Goal: Task Accomplishment & Management: Manage account settings

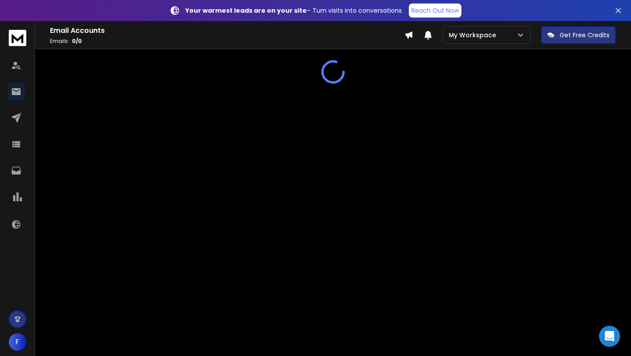
click at [384, 196] on div "Your warmest leads are on your site – Turn visits into conversations Reach Out …" at bounding box center [315, 178] width 631 height 356
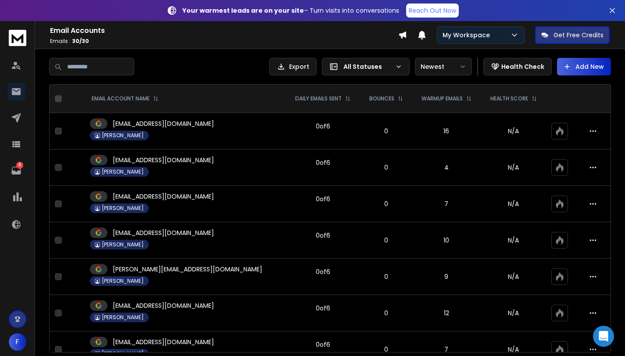
click at [492, 29] on button "My Workspace" at bounding box center [481, 35] width 88 height 18
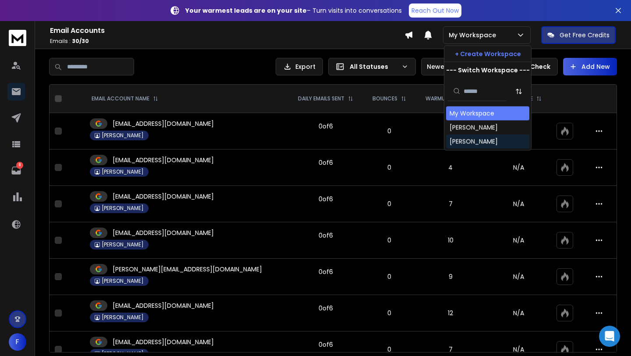
click at [478, 138] on div "[PERSON_NAME]" at bounding box center [474, 141] width 48 height 9
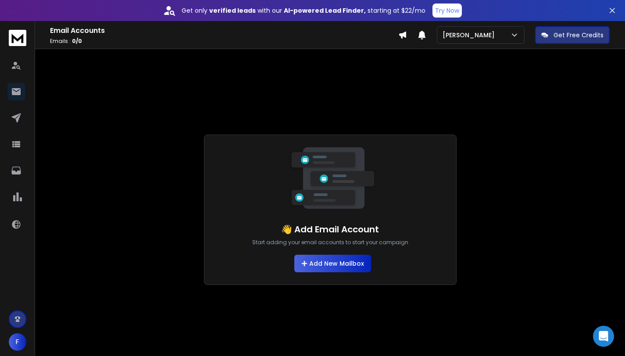
click at [516, 35] on icon "button" at bounding box center [514, 35] width 4 height 2
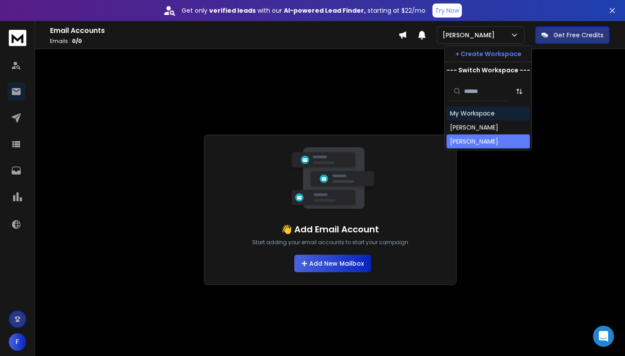
click at [18, 38] on img at bounding box center [18, 38] width 18 height 16
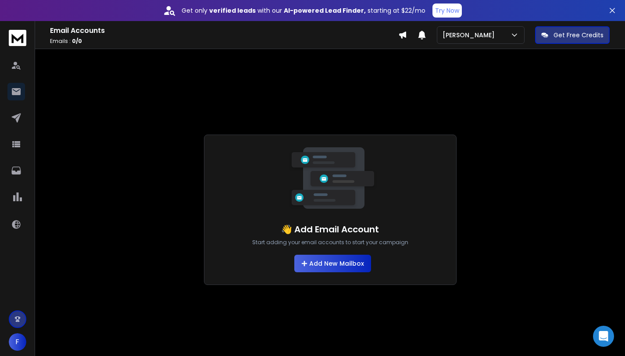
click at [18, 31] on img at bounding box center [18, 38] width 18 height 16
click at [15, 338] on span "F" at bounding box center [18, 342] width 18 height 18
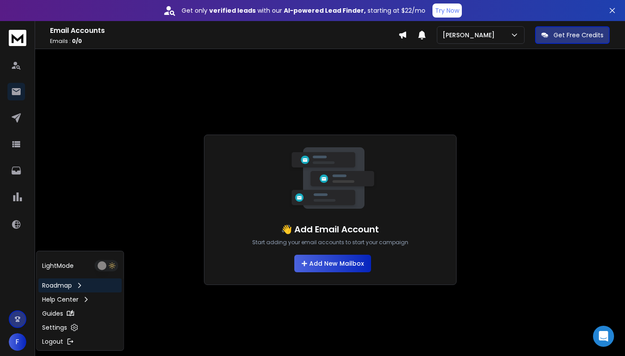
click at [100, 266] on button "button" at bounding box center [107, 265] width 24 height 11
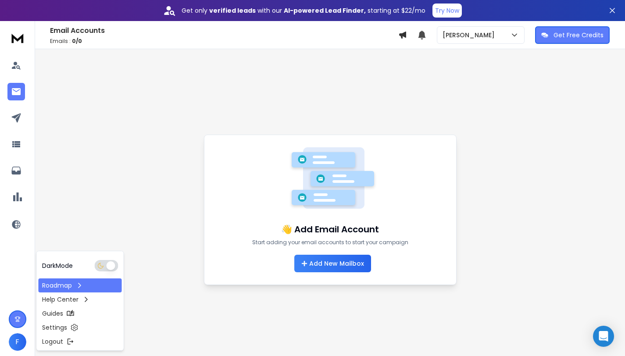
click at [103, 266] on icon at bounding box center [100, 265] width 5 height 5
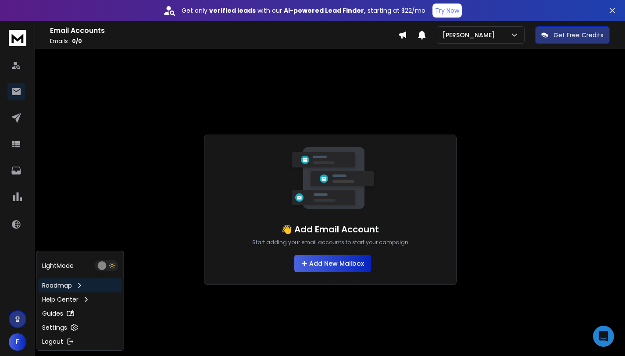
click at [15, 45] on img at bounding box center [18, 38] width 18 height 16
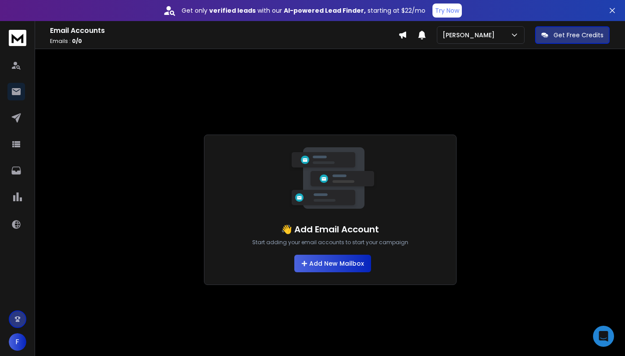
click at [15, 45] on img at bounding box center [18, 38] width 18 height 16
click at [467, 38] on div "Notifications" at bounding box center [454, 35] width 50 height 17
click at [498, 37] on p "[PERSON_NAME]" at bounding box center [470, 35] width 56 height 9
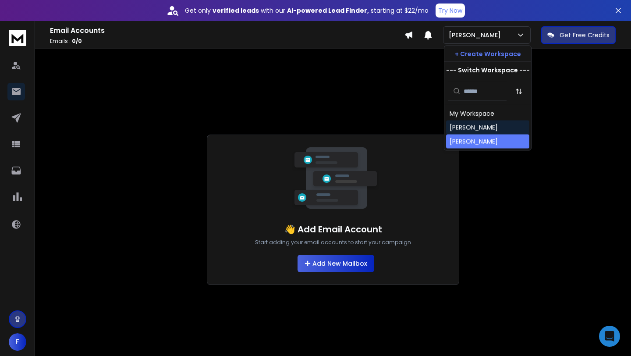
click at [480, 127] on div "[PERSON_NAME]" at bounding box center [487, 128] width 83 height 14
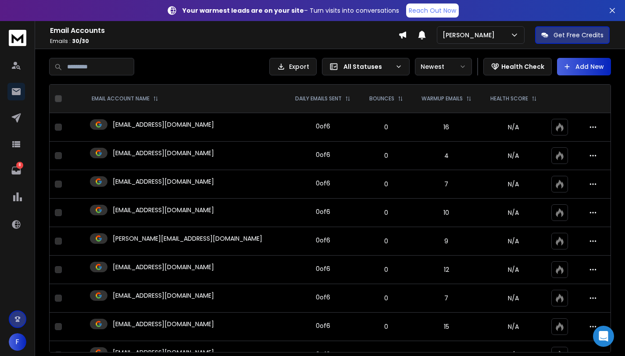
click at [387, 66] on p "All Statuses" at bounding box center [367, 66] width 48 height 9
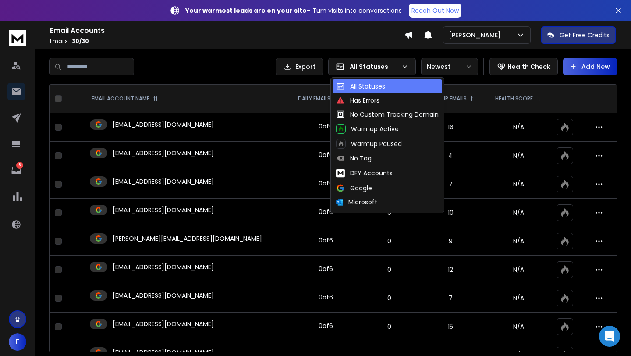
click at [387, 66] on p "All Statuses" at bounding box center [374, 66] width 48 height 9
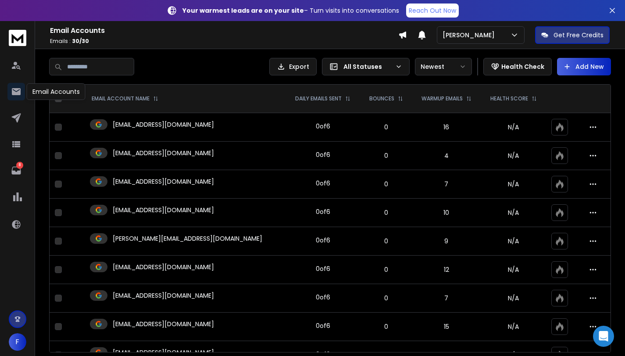
click at [21, 85] on link at bounding box center [16, 92] width 18 height 18
click at [18, 88] on icon at bounding box center [16, 91] width 9 height 7
click at [15, 146] on icon at bounding box center [16, 144] width 8 height 6
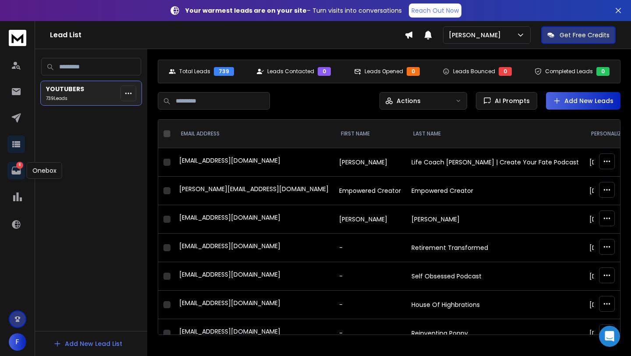
click at [15, 167] on icon at bounding box center [15, 171] width 9 height 8
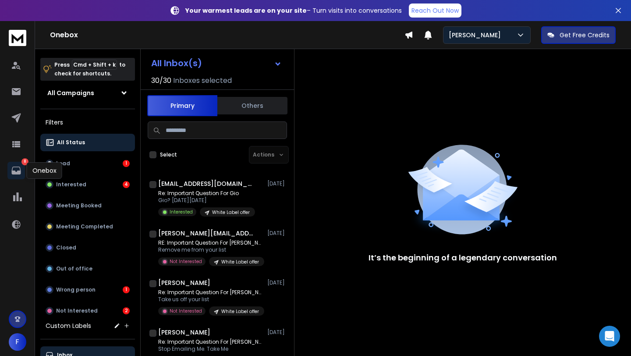
click at [521, 36] on icon "button" at bounding box center [520, 35] width 9 height 9
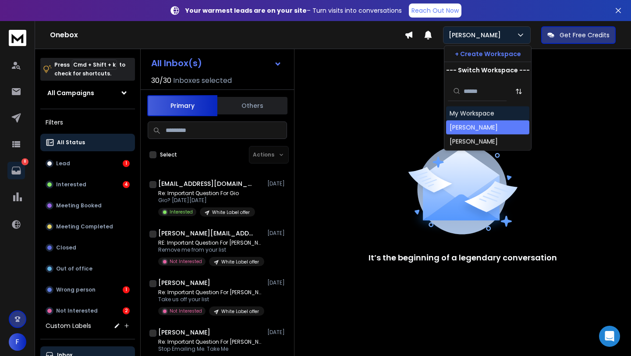
click at [521, 36] on icon "button" at bounding box center [520, 35] width 9 height 9
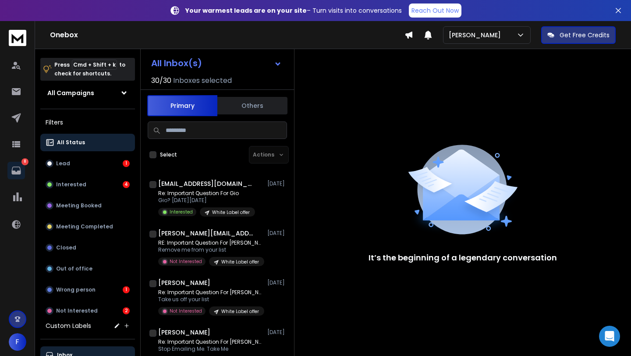
click at [563, 36] on p "Get Free Credits" at bounding box center [585, 35] width 50 height 9
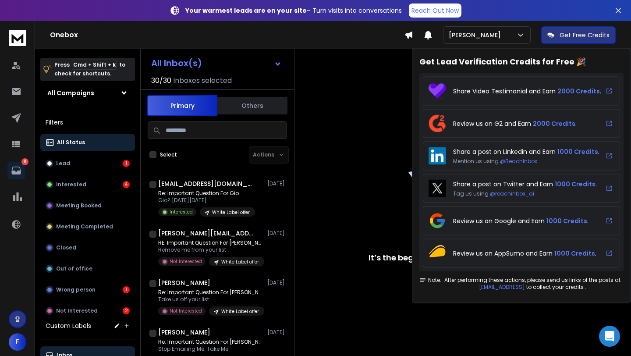
click at [388, 107] on div "It’s the beginning of a legendary conversation" at bounding box center [463, 200] width 337 height 302
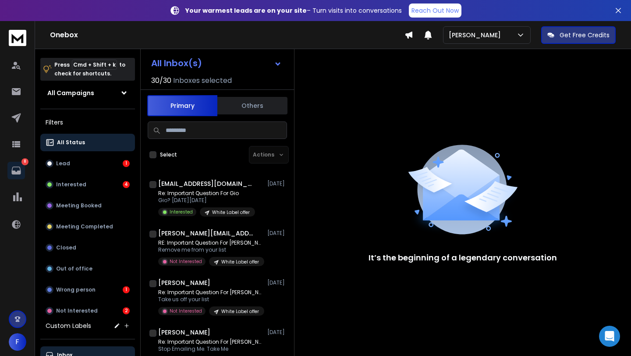
click at [247, 102] on button "Others" at bounding box center [252, 105] width 70 height 19
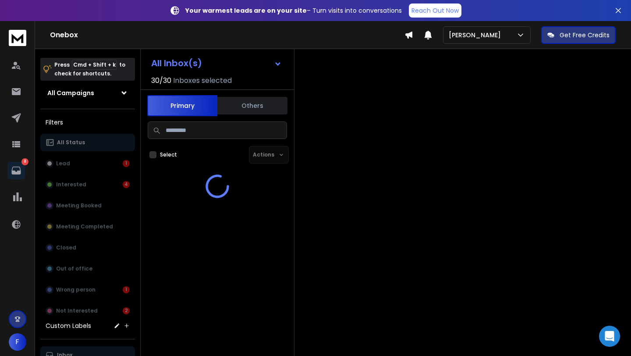
click at [198, 107] on button "Primary" at bounding box center [182, 105] width 70 height 21
click at [14, 39] on img at bounding box center [18, 38] width 18 height 16
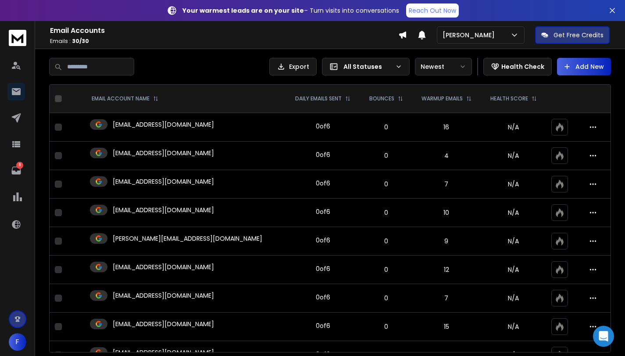
click at [508, 45] on div "Email Accounts Emails : 30 / 30 Fenil Patel Get Free Credits" at bounding box center [312, 35] width 625 height 28
click at [507, 41] on button "[PERSON_NAME]" at bounding box center [481, 35] width 88 height 18
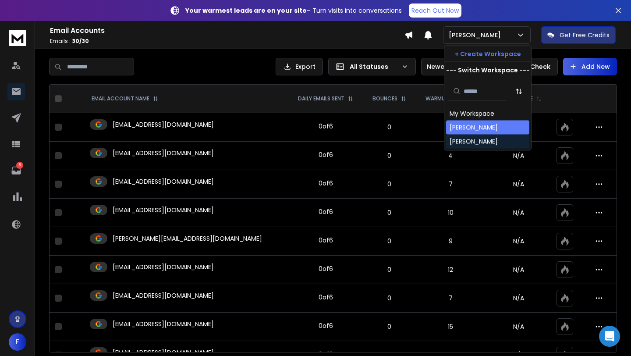
click at [480, 138] on div "[PERSON_NAME]" at bounding box center [474, 141] width 48 height 9
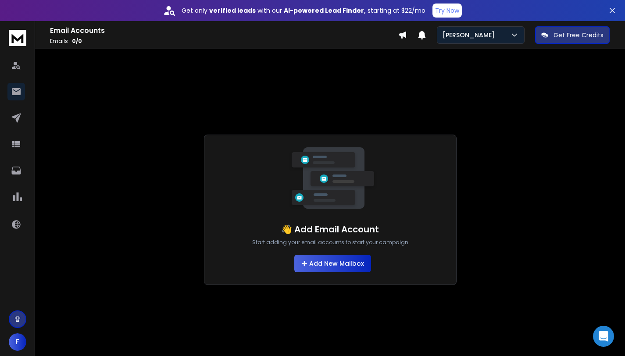
click at [498, 33] on p "[PERSON_NAME]" at bounding box center [470, 35] width 56 height 9
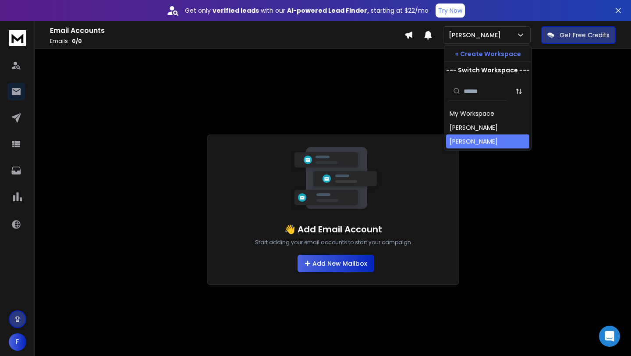
click at [486, 143] on div "[PERSON_NAME]" at bounding box center [474, 141] width 48 height 9
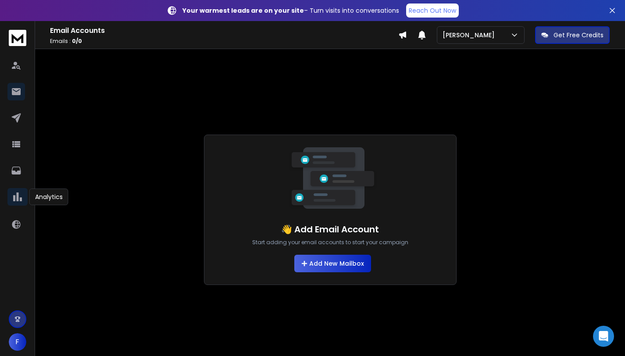
click at [11, 188] on link at bounding box center [17, 197] width 20 height 20
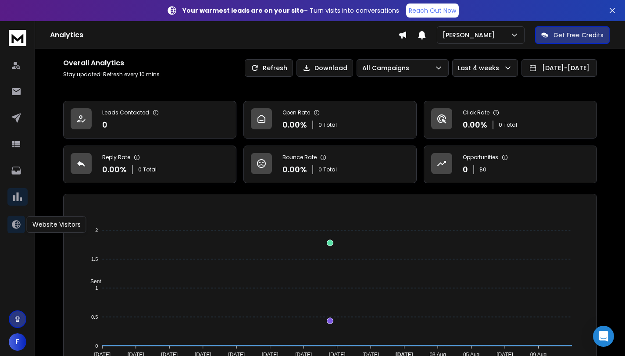
click at [13, 219] on icon at bounding box center [16, 224] width 11 height 11
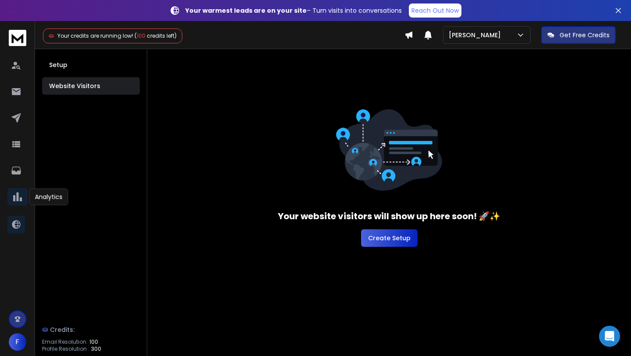
click at [14, 190] on link at bounding box center [17, 197] width 20 height 20
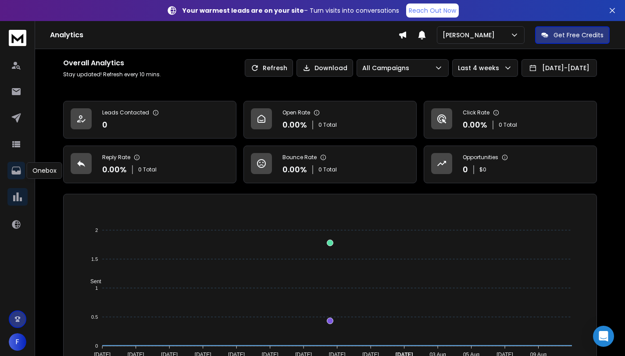
click at [16, 174] on icon at bounding box center [15, 171] width 9 height 8
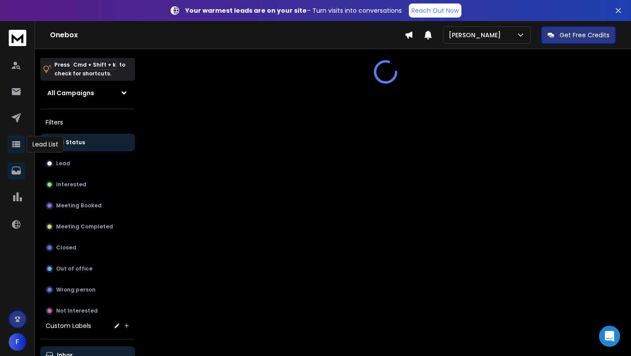
click at [20, 143] on icon at bounding box center [16, 144] width 11 height 11
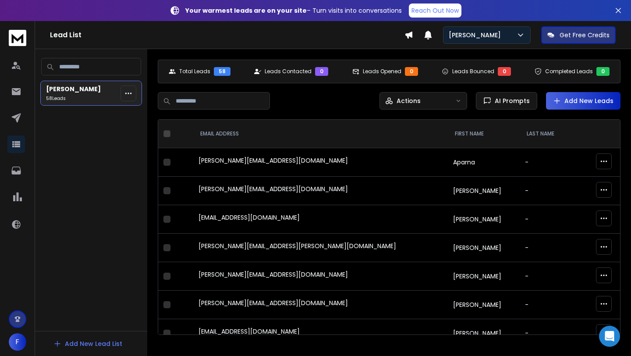
click at [497, 31] on p "[PERSON_NAME]" at bounding box center [477, 35] width 56 height 9
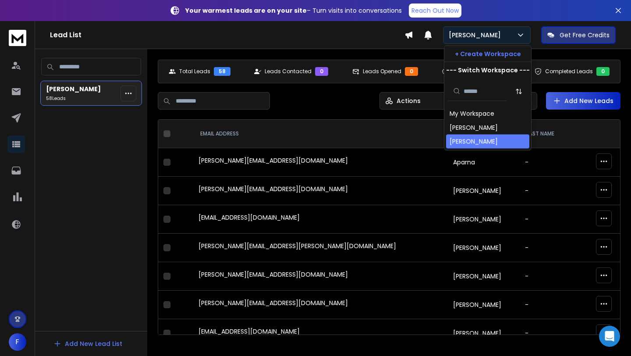
click at [518, 33] on icon "button" at bounding box center [520, 35] width 9 height 9
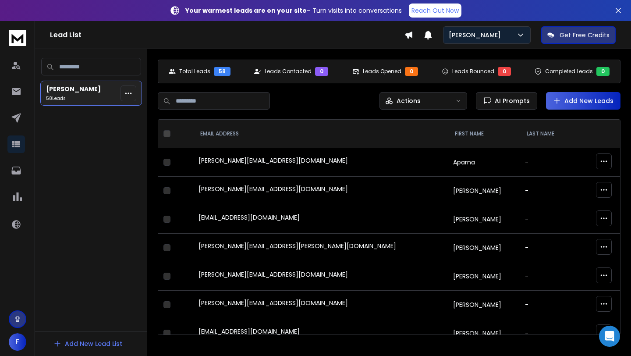
click at [518, 33] on icon "button" at bounding box center [520, 35] width 9 height 9
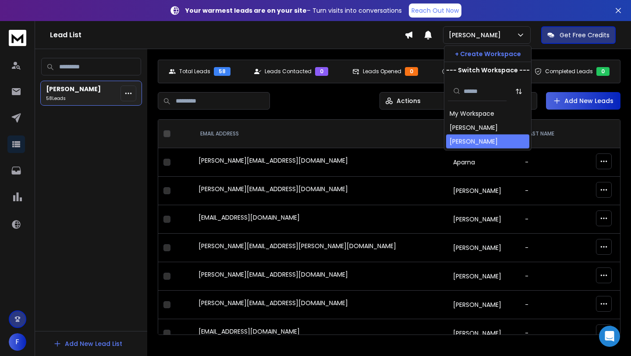
click at [498, 143] on div "[PERSON_NAME]" at bounding box center [474, 141] width 48 height 9
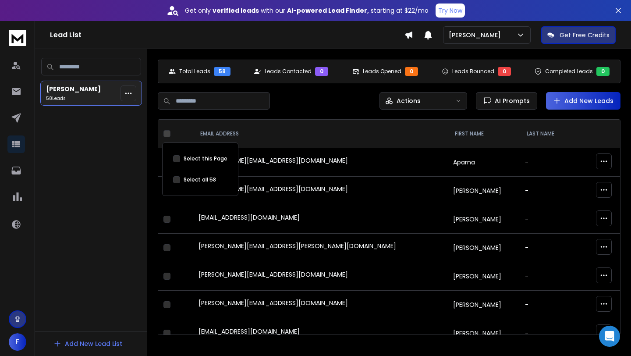
click at [164, 131] on div at bounding box center [179, 133] width 30 height 7
click at [167, 136] on button "Select this Page" at bounding box center [167, 133] width 7 height 7
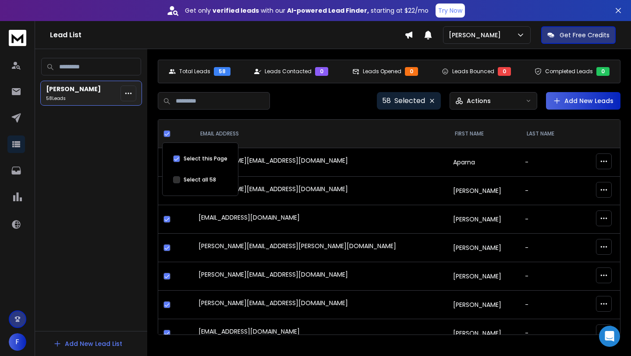
click at [177, 180] on button "Select this Page" at bounding box center [176, 179] width 7 height 7
click at [600, 159] on icon "button" at bounding box center [604, 161] width 8 height 8
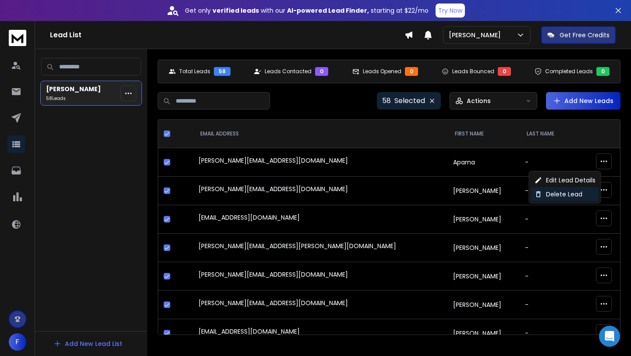
click at [579, 192] on p "Delete Lead" at bounding box center [564, 194] width 36 height 9
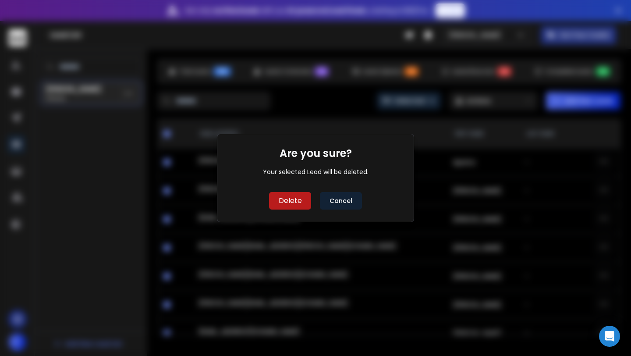
click at [302, 197] on button "Delete" at bounding box center [290, 201] width 42 height 18
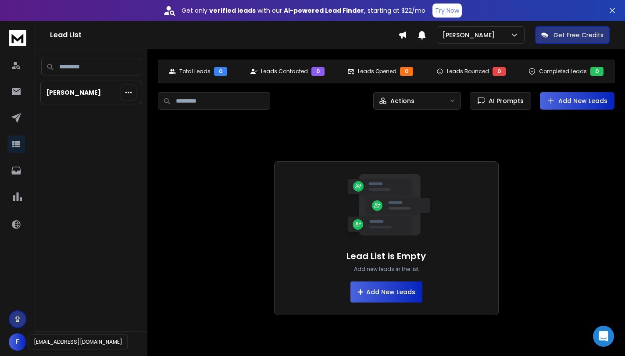
click at [13, 340] on span "F" at bounding box center [18, 342] width 18 height 18
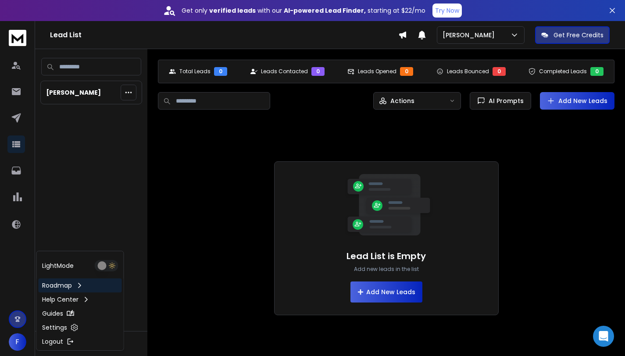
click at [224, 219] on div "Lead List is Empty Add new leads in the list Add New Leads" at bounding box center [386, 238] width 456 height 154
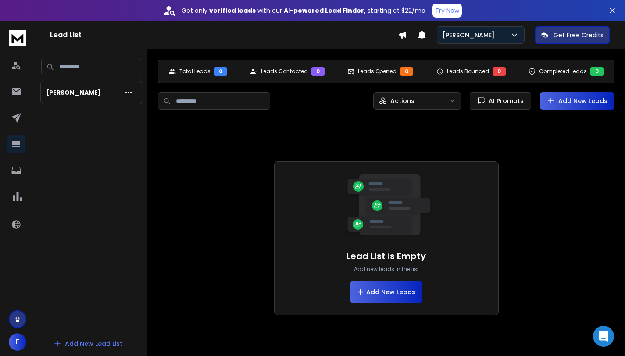
click at [498, 32] on p "[PERSON_NAME]" at bounding box center [470, 35] width 56 height 9
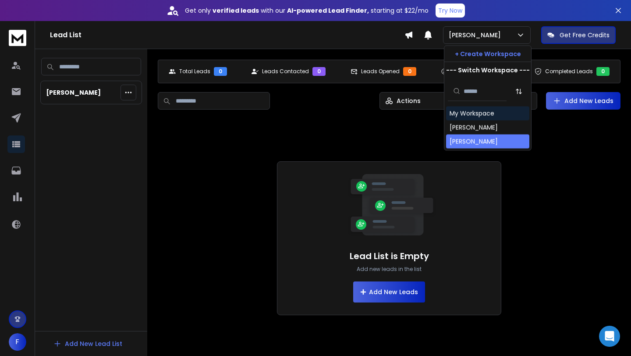
click at [569, 171] on div "Lead List is Empty Add new leads in the list Add New Leads" at bounding box center [389, 238] width 463 height 154
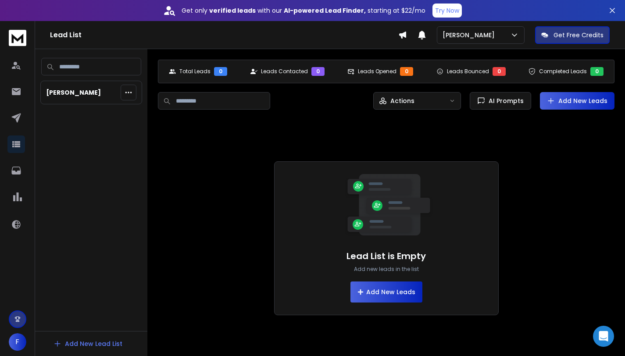
click at [322, 14] on strong "AI-powered Lead Finder," at bounding box center [325, 10] width 82 height 9
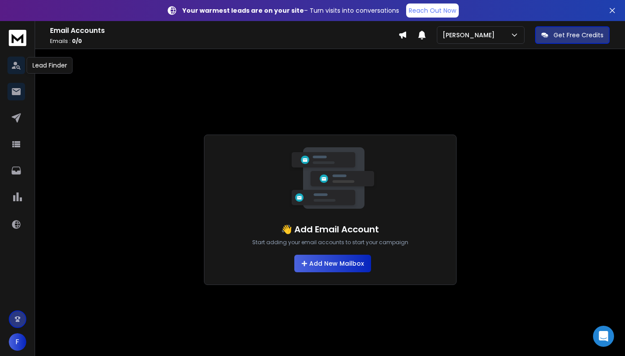
click at [15, 69] on icon at bounding box center [16, 65] width 11 height 11
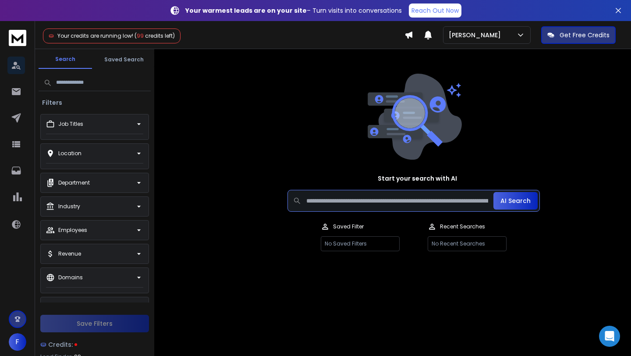
click at [135, 60] on button "Saved Search" at bounding box center [123, 60] width 53 height 18
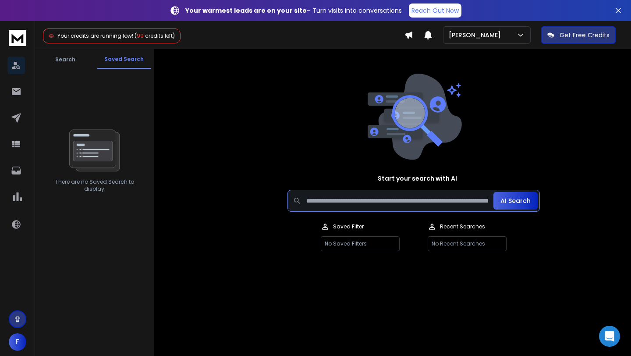
click at [75, 64] on button "Search" at bounding box center [65, 60] width 53 height 18
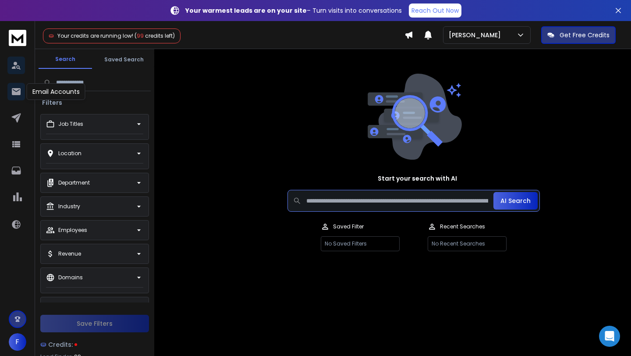
click at [18, 86] on icon at bounding box center [16, 91] width 11 height 11
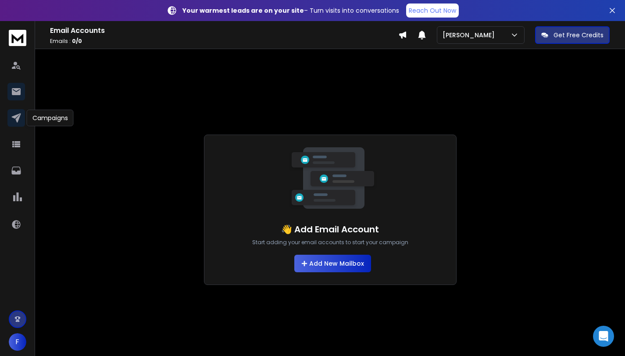
click at [14, 117] on icon at bounding box center [15, 117] width 9 height 9
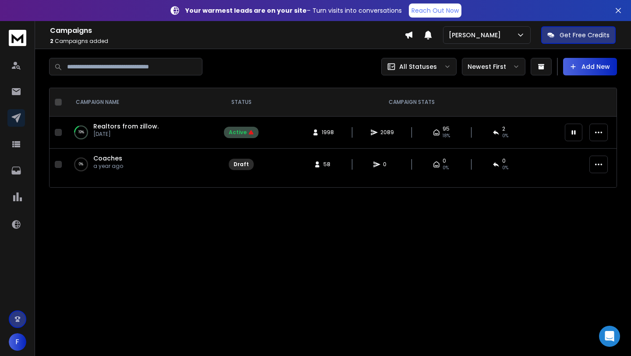
click at [594, 130] on button "button" at bounding box center [599, 133] width 18 height 18
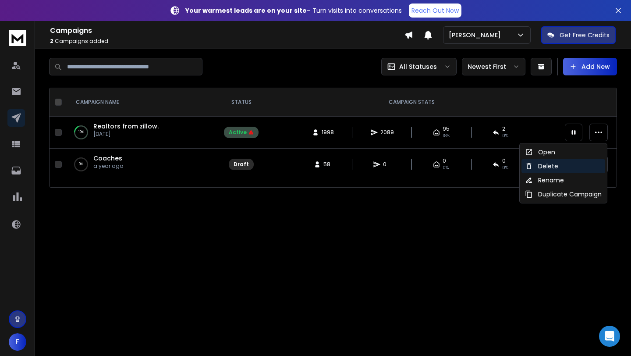
click at [557, 166] on div "Delete" at bounding box center [541, 166] width 33 height 9
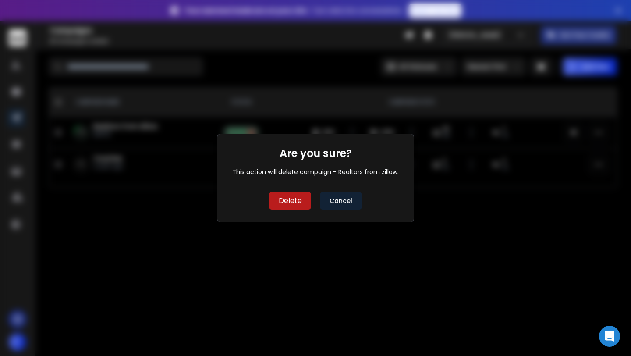
click at [310, 203] on button "Delete" at bounding box center [290, 201] width 42 height 18
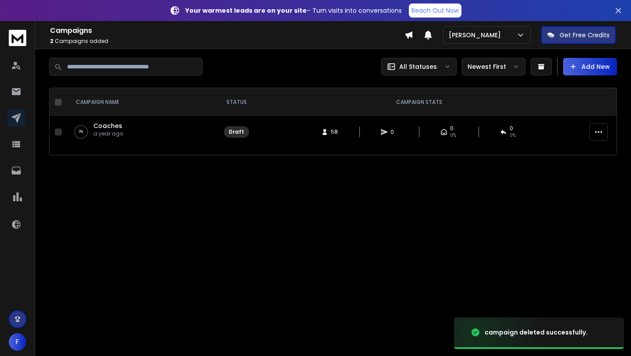
click at [601, 131] on icon "button" at bounding box center [598, 132] width 7 height 2
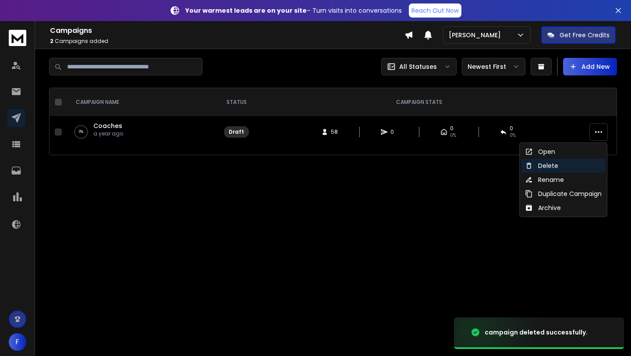
click at [555, 171] on div "Delete" at bounding box center [564, 166] width 84 height 14
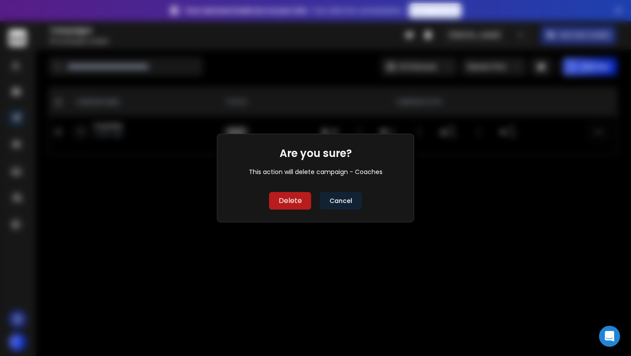
click at [293, 200] on button "Delete" at bounding box center [290, 201] width 42 height 18
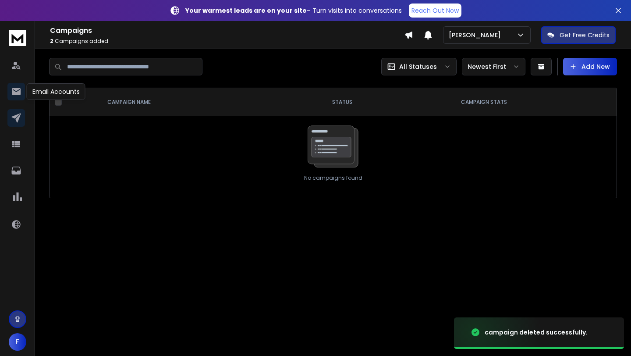
click at [12, 92] on icon at bounding box center [16, 91] width 9 height 7
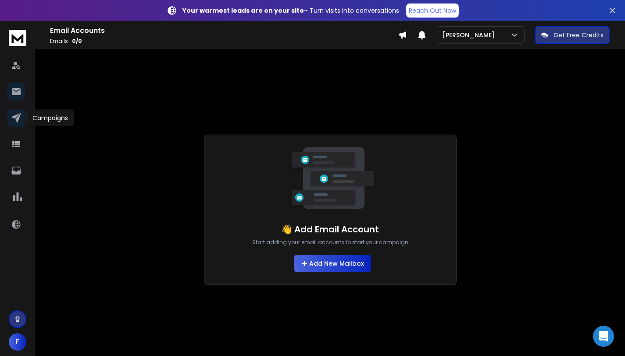
click at [15, 117] on icon at bounding box center [15, 117] width 9 height 9
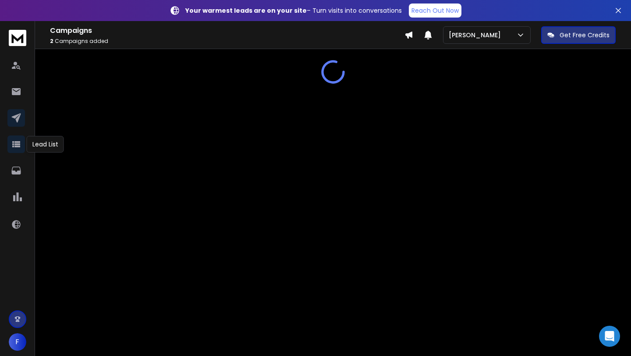
click at [15, 137] on link at bounding box center [16, 144] width 18 height 18
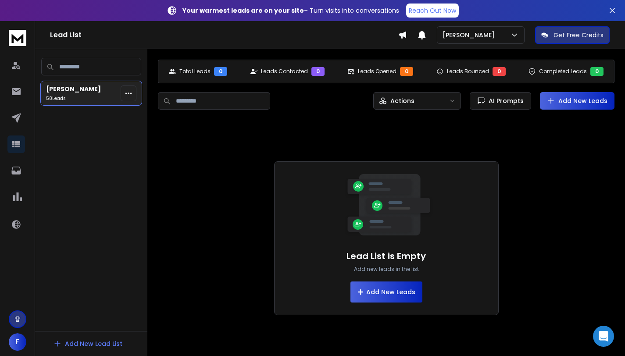
click at [126, 95] on icon "button" at bounding box center [128, 93] width 8 height 8
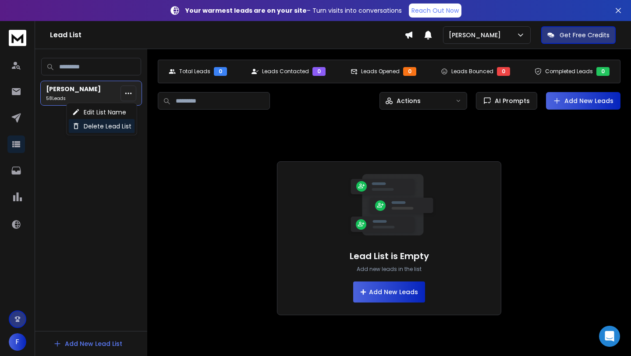
click at [117, 127] on p "Delete Lead List" at bounding box center [108, 126] width 48 height 9
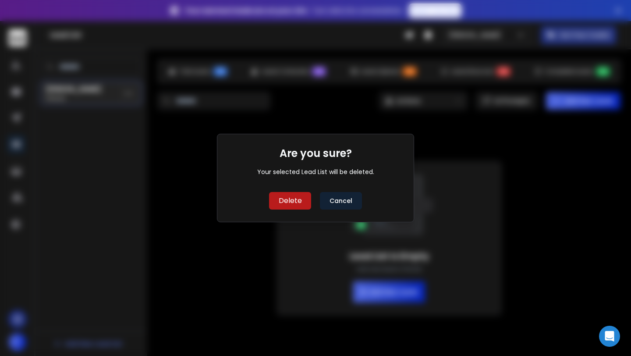
click at [308, 199] on button "Delete" at bounding box center [290, 201] width 42 height 18
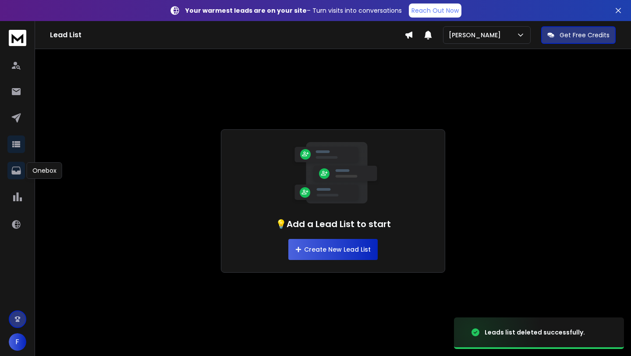
click at [18, 167] on icon at bounding box center [15, 171] width 9 height 8
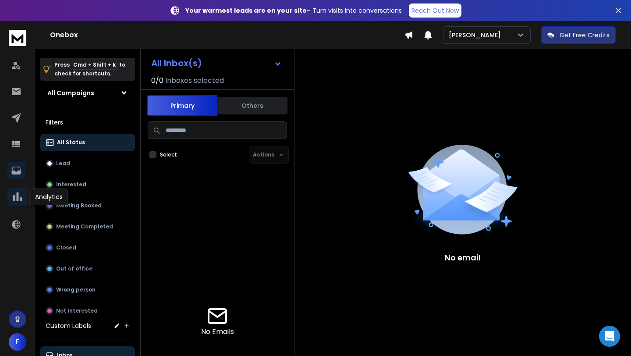
click at [14, 194] on icon at bounding box center [17, 196] width 13 height 13
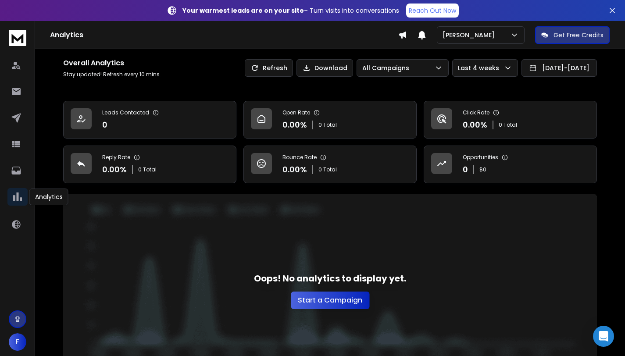
click at [428, 39] on div "kartikeya khandelwal Get Free Credits" at bounding box center [503, 35] width 211 height 18
click at [426, 39] on icon at bounding box center [421, 35] width 9 height 9
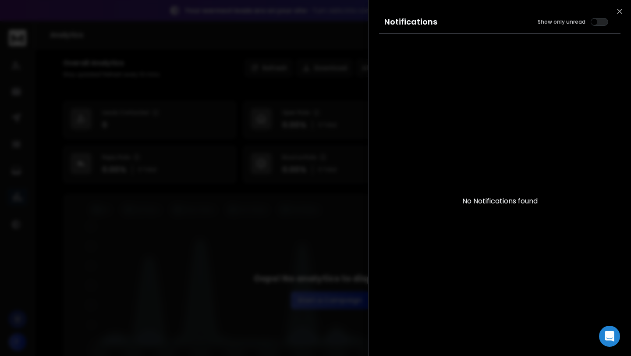
click at [601, 19] on button "Show only unread" at bounding box center [600, 22] width 18 height 8
click at [612, 12] on div "Notifications Show only unread" at bounding box center [500, 22] width 242 height 23
click at [618, 11] on icon "button" at bounding box center [620, 11] width 4 height 4
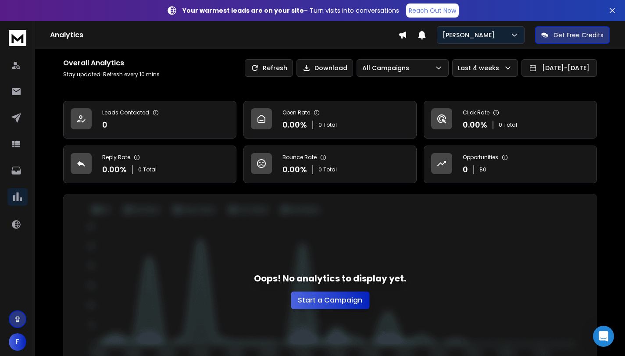
click at [498, 38] on p "[PERSON_NAME]" at bounding box center [470, 35] width 56 height 9
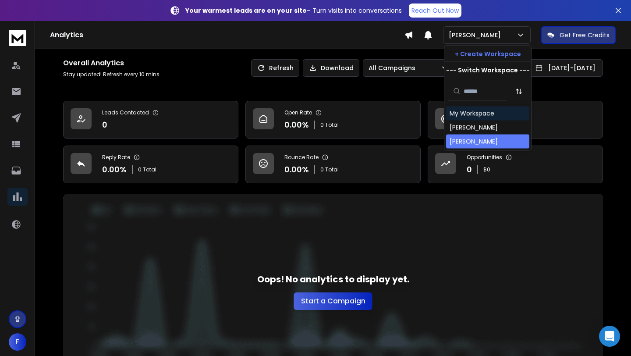
click at [511, 54] on p "+ Create Workspace" at bounding box center [488, 54] width 66 height 9
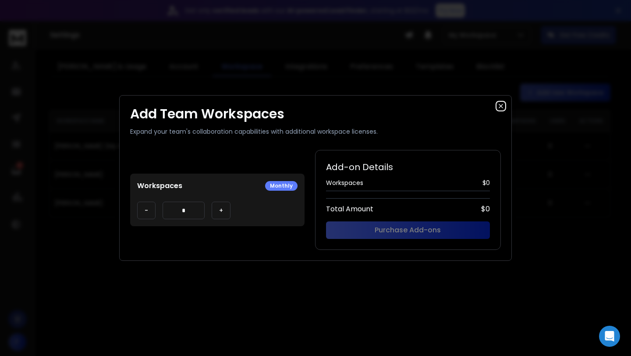
click at [500, 105] on icon "button" at bounding box center [501, 106] width 4 height 4
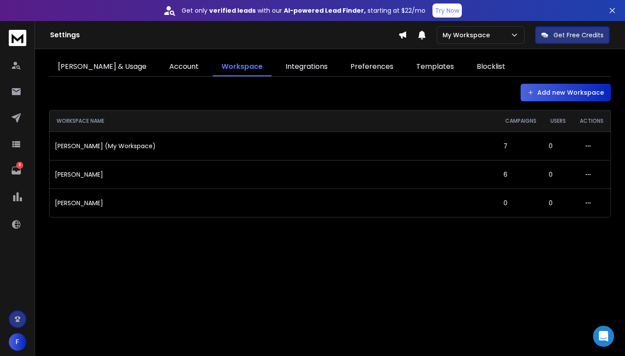
click at [468, 67] on link "Blocklist" at bounding box center [491, 67] width 46 height 18
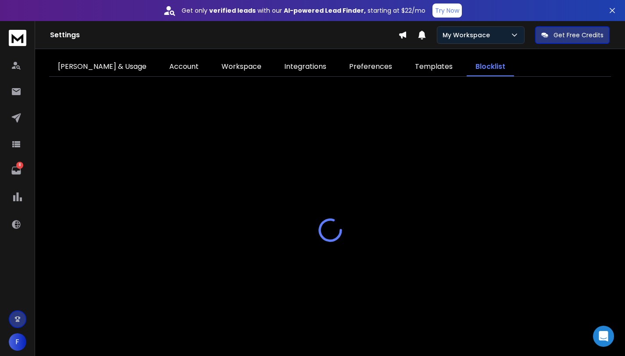
click at [507, 34] on div "My Workspace" at bounding box center [480, 35] width 76 height 9
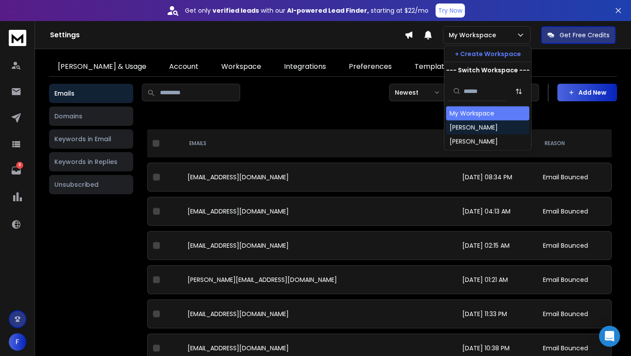
click at [481, 130] on div "[PERSON_NAME]" at bounding box center [487, 128] width 83 height 14
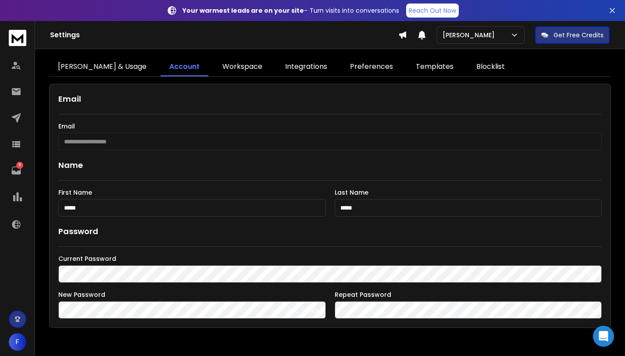
click at [213, 68] on link "Workspace" at bounding box center [241, 67] width 57 height 18
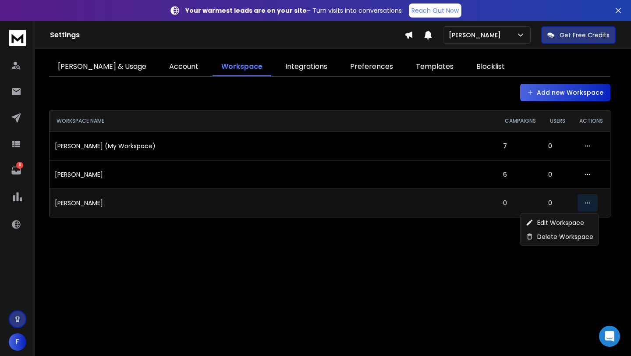
click at [583, 205] on button "button" at bounding box center [588, 203] width 20 height 18
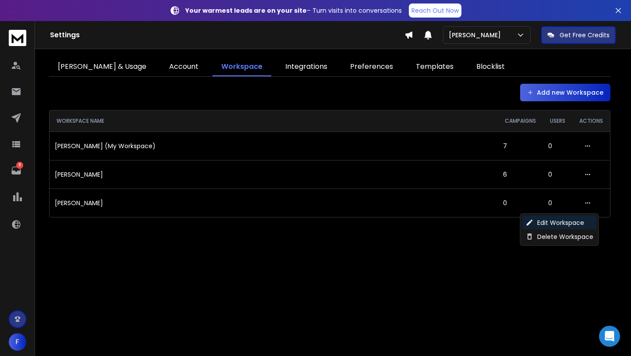
click at [569, 224] on p "Edit Workspace" at bounding box center [560, 222] width 47 height 9
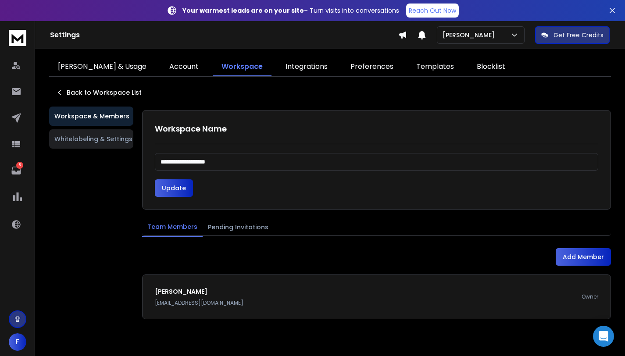
click at [311, 162] on input "**********" at bounding box center [376, 162] width 443 height 18
type input "**********"
click at [595, 260] on button "Add Member" at bounding box center [582, 257] width 55 height 18
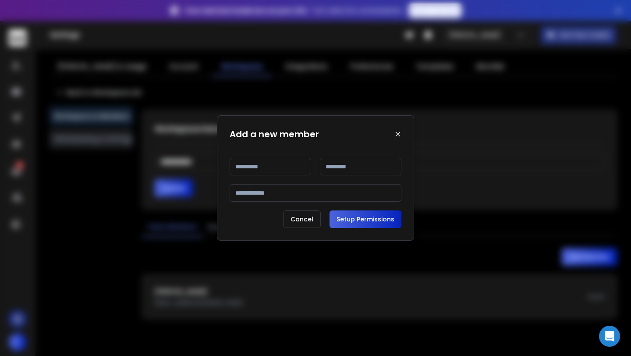
click at [259, 159] on input at bounding box center [271, 167] width 82 height 18
type input "*****"
type input "**********"
click at [321, 192] on input "**********" at bounding box center [316, 193] width 172 height 18
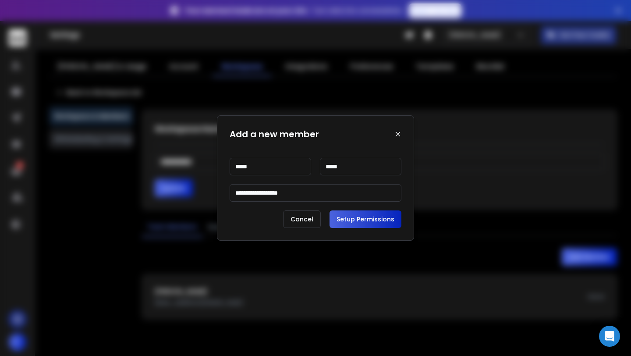
click at [283, 172] on input "*****" at bounding box center [271, 167] width 82 height 18
type input "********"
click at [290, 198] on input "**********" at bounding box center [316, 193] width 172 height 18
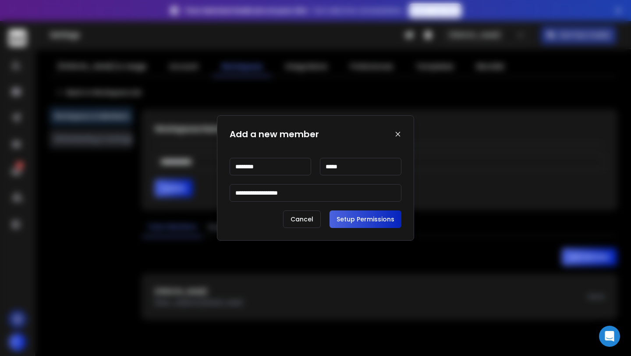
click at [290, 198] on input "**********" at bounding box center [316, 193] width 172 height 18
click at [371, 236] on div "**********" at bounding box center [315, 177] width 197 height 125
click at [304, 215] on button "Cancel" at bounding box center [302, 219] width 38 height 18
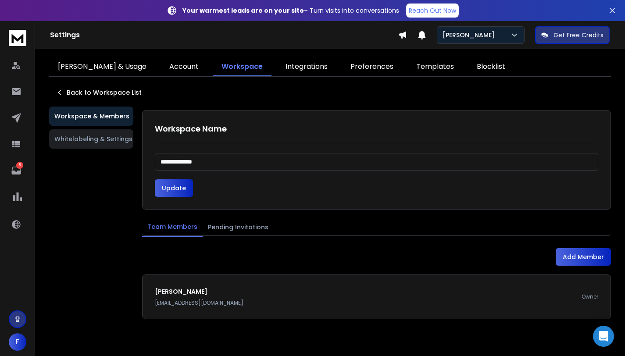
click at [460, 33] on p "[PERSON_NAME]" at bounding box center [470, 35] width 56 height 9
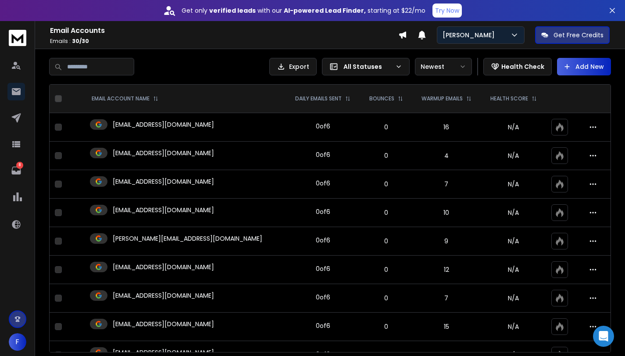
click at [495, 28] on button "[PERSON_NAME]" at bounding box center [481, 35] width 88 height 18
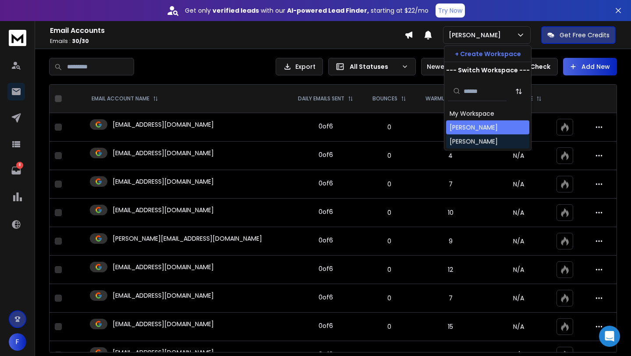
click at [498, 138] on div "[PERSON_NAME]" at bounding box center [474, 141] width 48 height 9
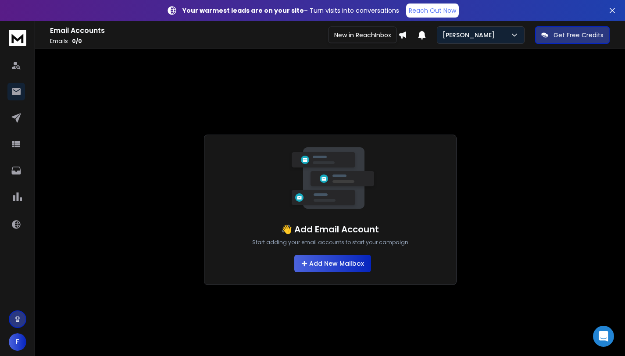
click at [459, 32] on p "[PERSON_NAME]" at bounding box center [470, 35] width 56 height 9
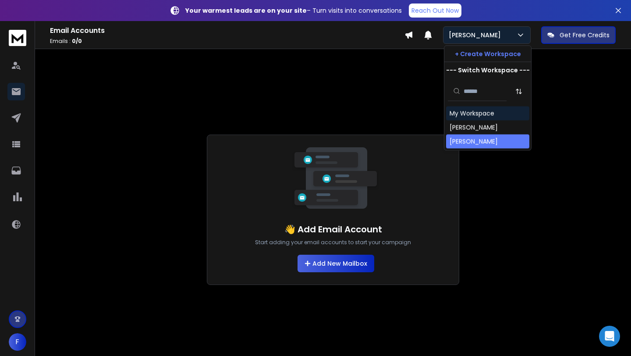
click at [459, 32] on p "[PERSON_NAME]" at bounding box center [477, 35] width 56 height 9
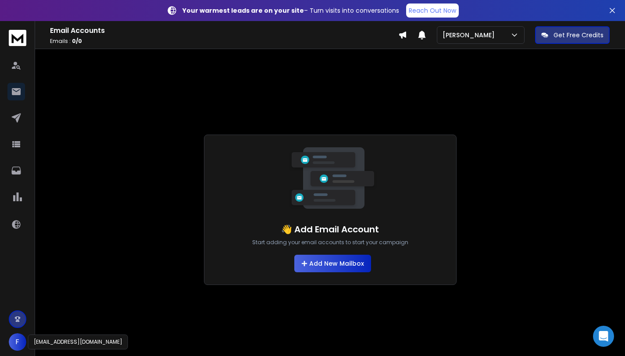
click at [17, 341] on span "F" at bounding box center [18, 342] width 18 height 18
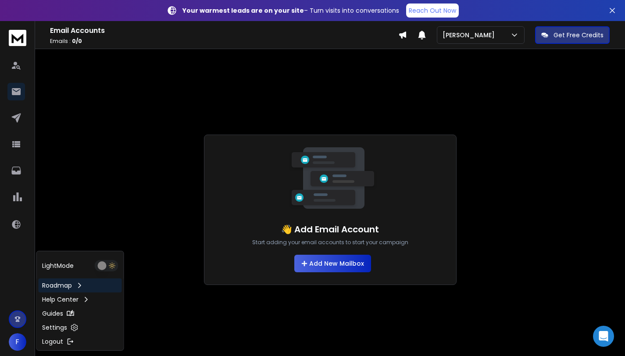
click at [81, 280] on link "Roadmap" at bounding box center [80, 285] width 83 height 14
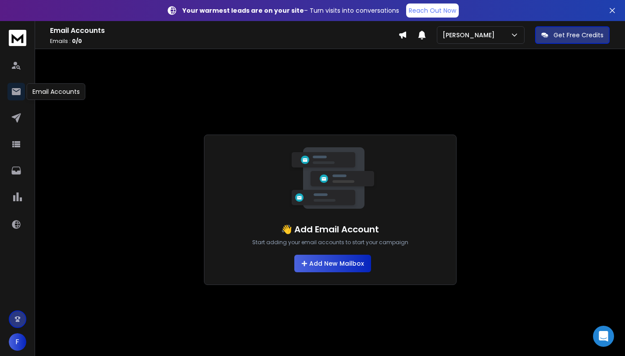
click at [14, 89] on icon at bounding box center [16, 91] width 9 height 7
click at [12, 113] on icon at bounding box center [16, 118] width 11 height 11
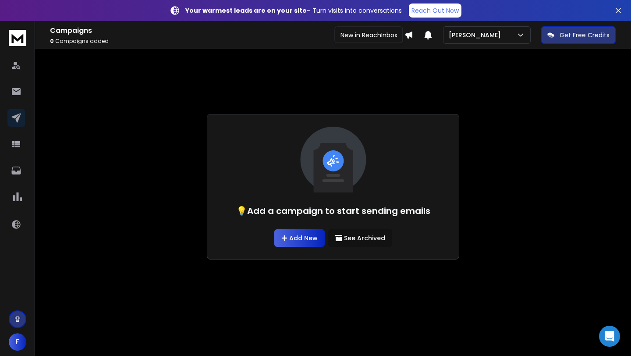
click at [410, 38] on icon at bounding box center [409, 35] width 9 height 9
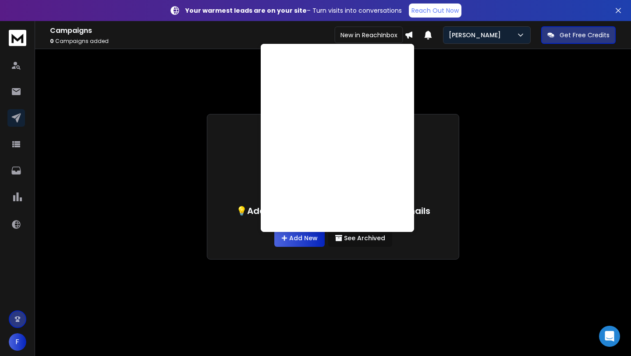
drag, startPoint x: 513, startPoint y: 42, endPoint x: 507, endPoint y: 39, distance: 7.1
click at [513, 42] on button "[PERSON_NAME]" at bounding box center [487, 35] width 88 height 18
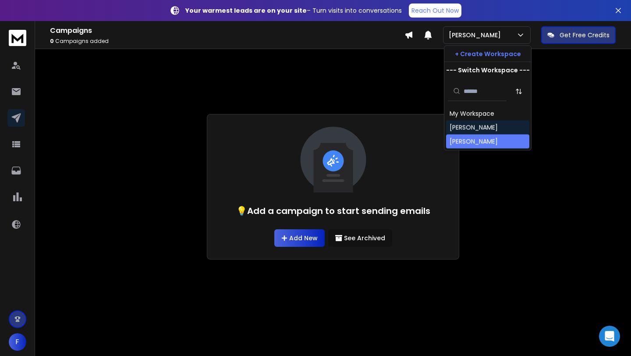
click at [492, 127] on div "[PERSON_NAME]" at bounding box center [487, 128] width 83 height 14
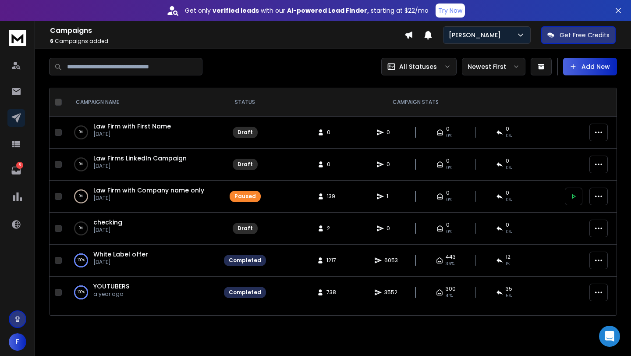
click at [514, 31] on div "[PERSON_NAME]" at bounding box center [487, 35] width 76 height 9
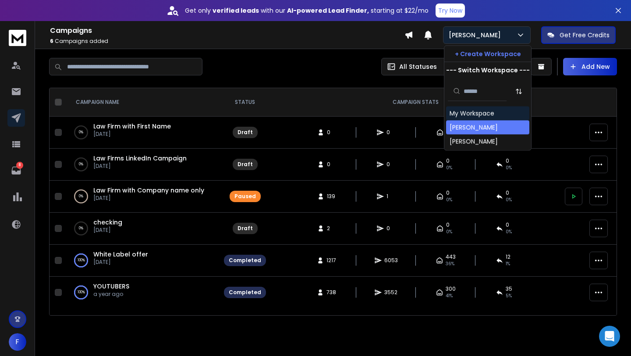
click at [498, 32] on div "[PERSON_NAME]" at bounding box center [487, 35] width 76 height 9
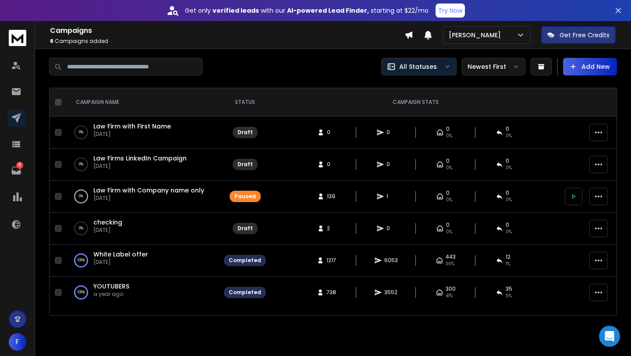
click at [435, 66] on p "All Statuses" at bounding box center [418, 66] width 38 height 9
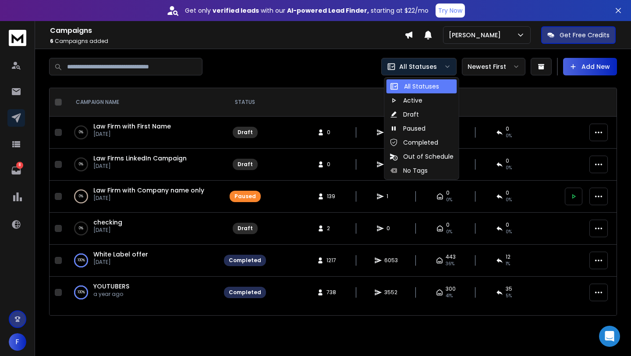
click at [435, 66] on p "All Statuses" at bounding box center [418, 66] width 38 height 9
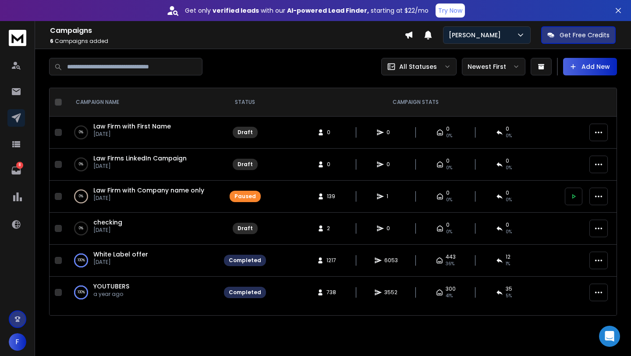
click at [495, 32] on div "[PERSON_NAME]" at bounding box center [487, 35] width 76 height 9
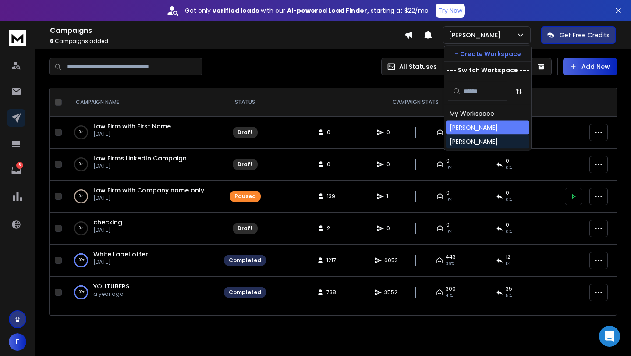
click at [472, 136] on div "[PERSON_NAME]" at bounding box center [487, 142] width 83 height 14
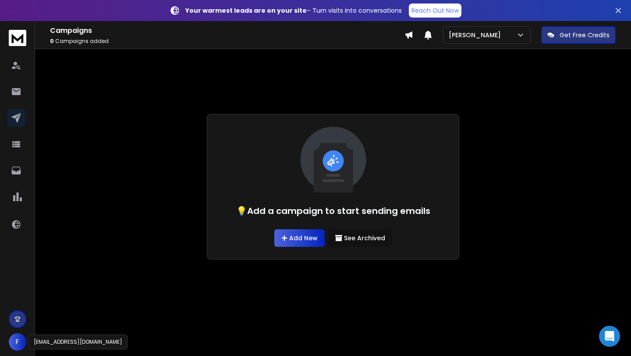
click at [15, 347] on span "F" at bounding box center [18, 342] width 18 height 18
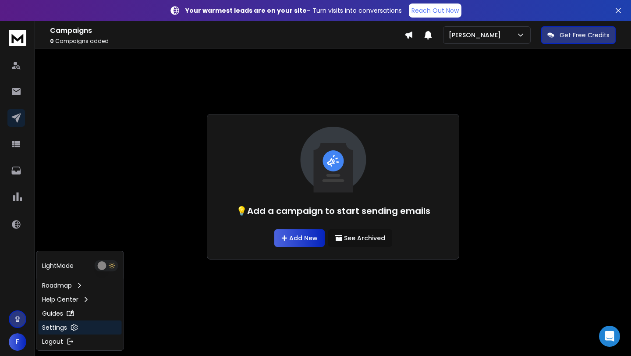
click at [77, 327] on icon at bounding box center [74, 327] width 7 height 7
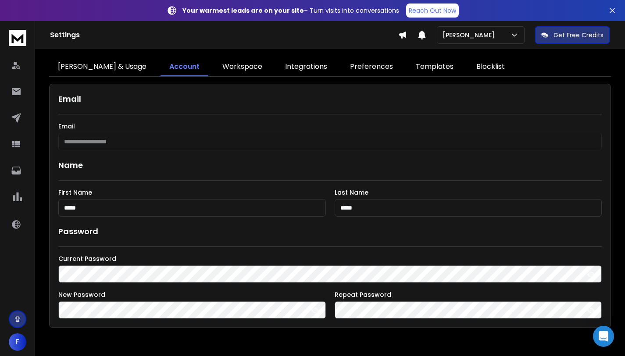
click at [218, 68] on link "Workspace" at bounding box center [241, 67] width 57 height 18
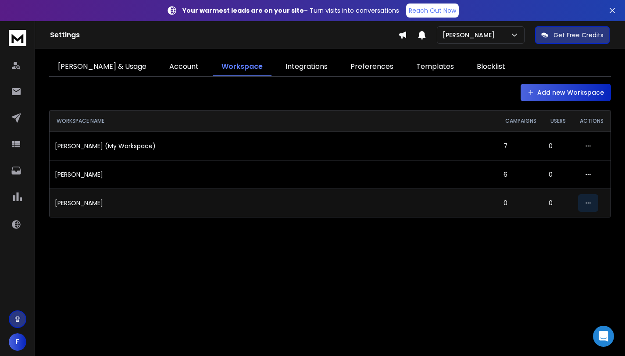
click at [590, 202] on icon "button" at bounding box center [587, 202] width 5 height 1
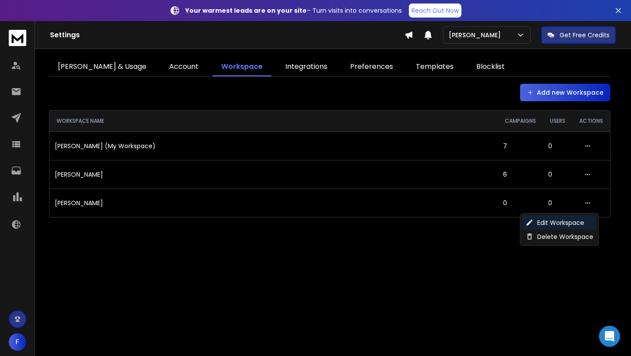
click at [556, 218] on p "Edit Workspace" at bounding box center [560, 222] width 47 height 9
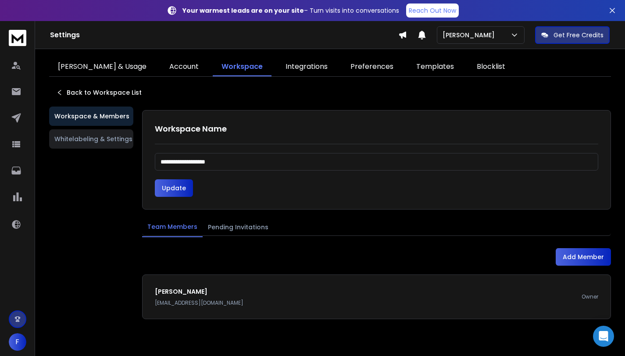
click at [219, 154] on input "**********" at bounding box center [376, 162] width 443 height 18
type input "**********"
click at [179, 187] on button "Update" at bounding box center [174, 188] width 38 height 18
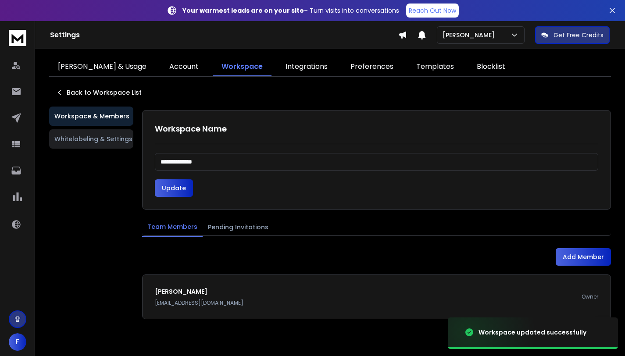
click at [160, 186] on button "Update" at bounding box center [174, 188] width 38 height 18
click at [592, 256] on button "Add Member" at bounding box center [582, 257] width 55 height 18
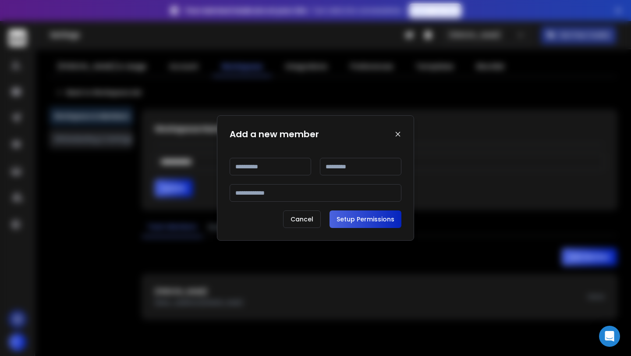
click at [262, 167] on input at bounding box center [271, 167] width 82 height 18
type input "*****"
type input "**********"
click at [262, 161] on input "*****" at bounding box center [271, 167] width 82 height 18
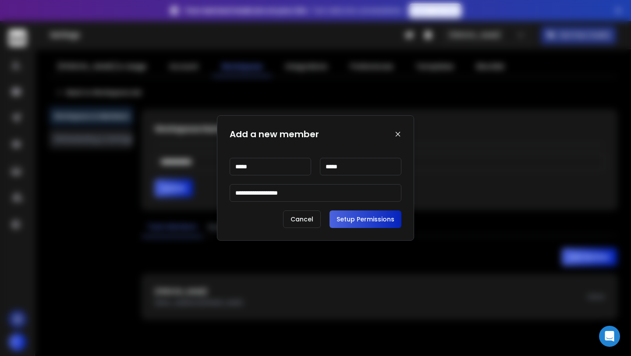
click at [262, 161] on input "*****" at bounding box center [271, 167] width 82 height 18
type input "********"
click at [373, 197] on input "**********" at bounding box center [316, 193] width 172 height 18
click at [252, 187] on input "**********" at bounding box center [316, 193] width 172 height 18
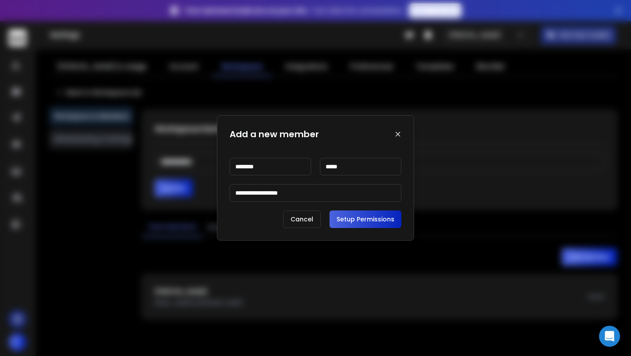
drag, startPoint x: 318, startPoint y: 190, endPoint x: 217, endPoint y: 192, distance: 100.8
click at [217, 192] on div "**********" at bounding box center [315, 177] width 197 height 125
paste input "********"
click at [373, 219] on button "Setup Permissions" at bounding box center [366, 219] width 72 height 18
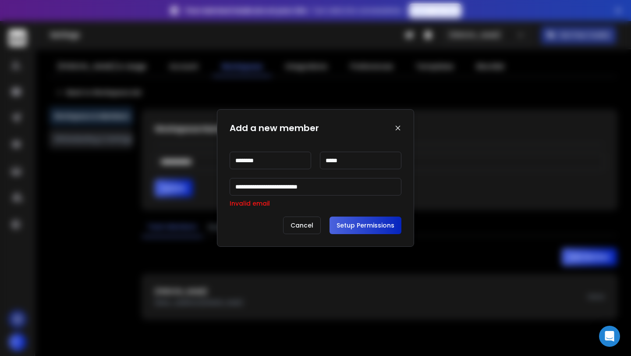
click at [238, 184] on input "**********" at bounding box center [316, 187] width 172 height 18
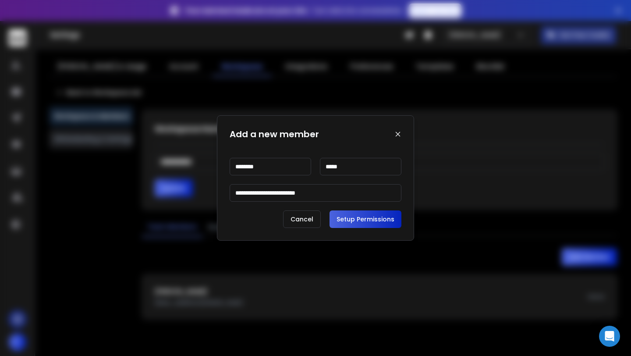
type input "**********"
click at [330, 210] on button "Setup Permissions" at bounding box center [366, 219] width 72 height 18
click at [371, 216] on button "Setup Permissions" at bounding box center [366, 219] width 72 height 18
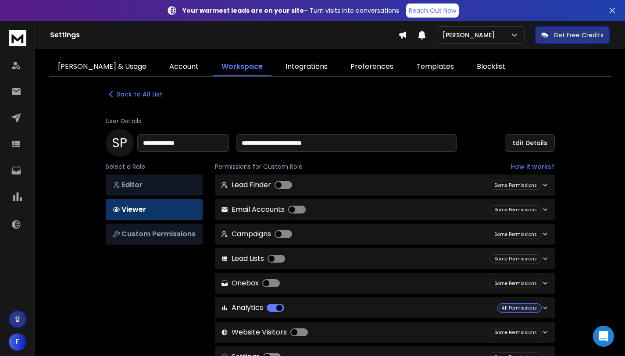
scroll to position [14, 0]
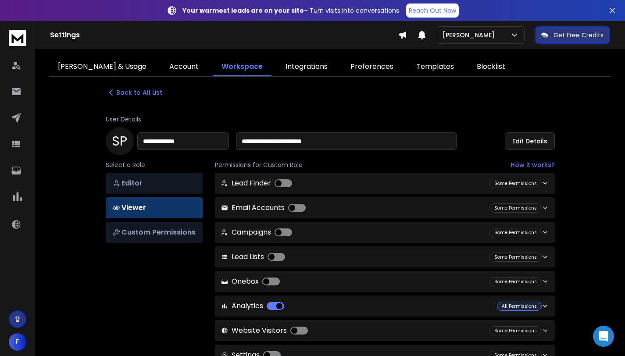
click at [543, 206] on icon "button" at bounding box center [544, 207] width 7 height 7
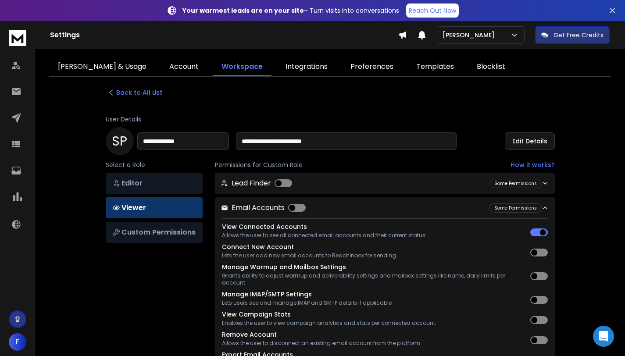
click at [544, 207] on icon "button" at bounding box center [545, 208] width 4 height 2
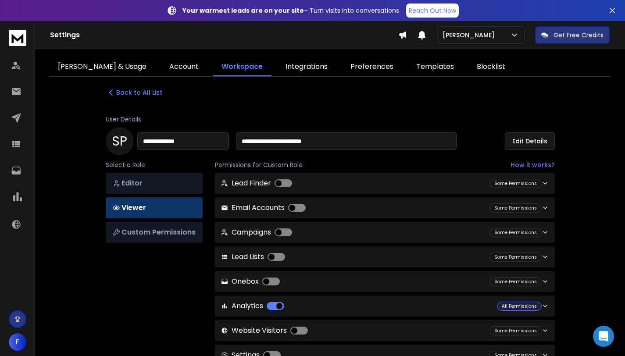
click at [386, 142] on input "**********" at bounding box center [346, 141] width 220 height 18
click at [376, 136] on input "**********" at bounding box center [346, 141] width 220 height 18
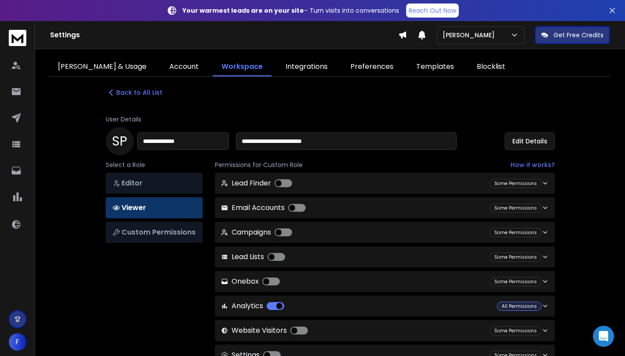
click at [376, 136] on input "**********" at bounding box center [346, 141] width 220 height 18
click at [511, 146] on button "Edit Details" at bounding box center [530, 141] width 50 height 18
click at [531, 144] on button "confirms" at bounding box center [532, 141] width 43 height 18
click at [530, 143] on button "Edit Details" at bounding box center [530, 141] width 50 height 18
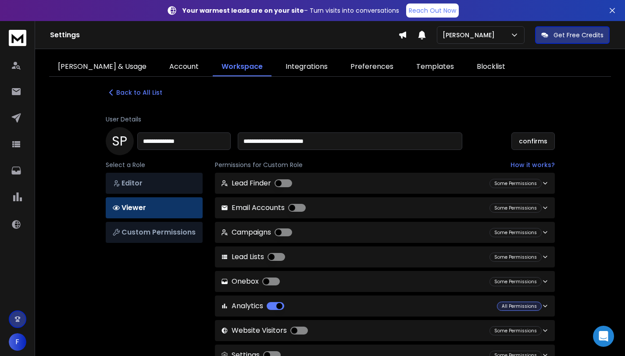
drag, startPoint x: 348, startPoint y: 142, endPoint x: 237, endPoint y: 142, distance: 110.9
click at [238, 142] on input "**********" at bounding box center [350, 141] width 224 height 18
drag, startPoint x: 188, startPoint y: 139, endPoint x: 111, endPoint y: 139, distance: 77.2
click at [111, 139] on div "**********" at bounding box center [308, 141] width 405 height 28
click at [298, 129] on div "S P" at bounding box center [308, 141] width 405 height 28
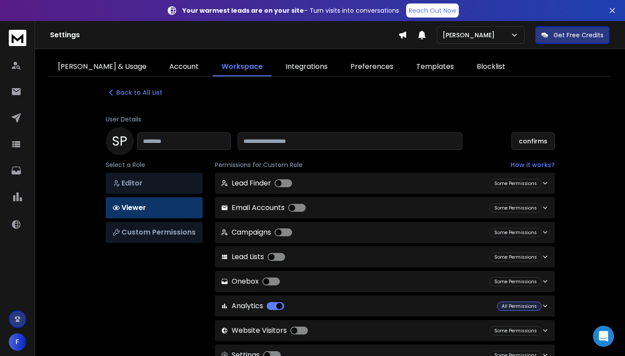
click at [558, 146] on section "Back to All List User Details S P confirms Select a Role Editor Viewer Custom P…" at bounding box center [330, 216] width 562 height 293
click at [527, 141] on button "confirms" at bounding box center [532, 141] width 43 height 18
click at [449, 107] on form "Back to All List User Details S P Edit Details Select a Role Editor Viewer Cust…" at bounding box center [330, 243] width 449 height 347
click at [213, 70] on link "Workspace" at bounding box center [242, 67] width 59 height 18
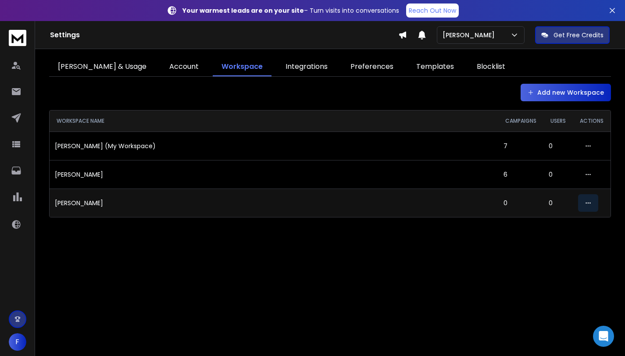
click at [589, 199] on button "button" at bounding box center [588, 203] width 20 height 18
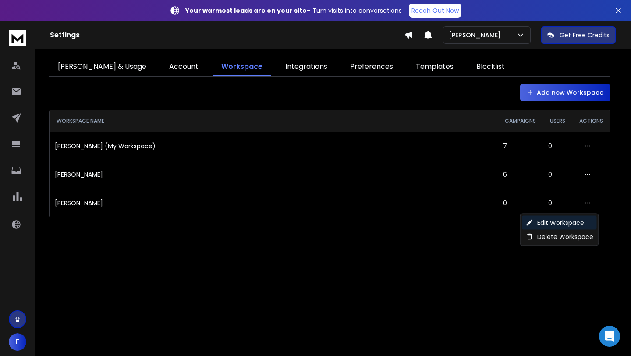
click at [582, 224] on p "Edit Workspace" at bounding box center [560, 222] width 47 height 9
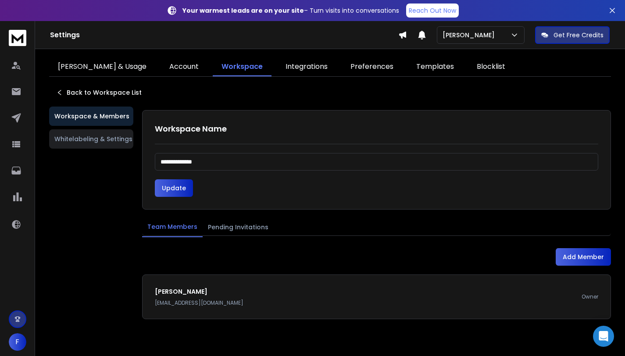
click at [160, 68] on link "Account" at bounding box center [183, 67] width 47 height 18
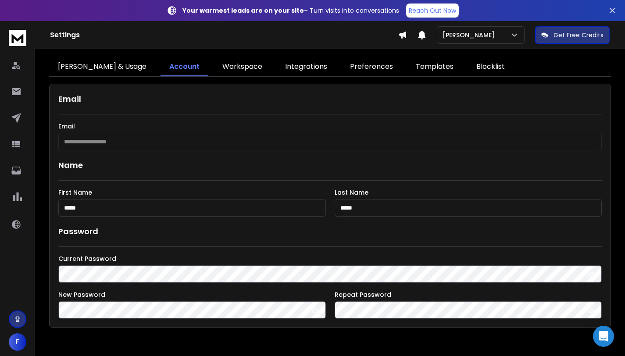
click at [213, 65] on link "Workspace" at bounding box center [241, 67] width 57 height 18
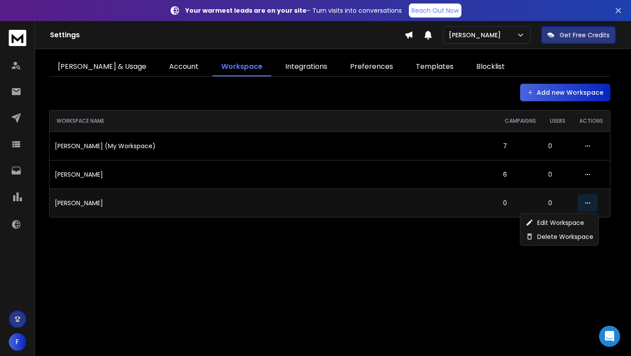
click at [593, 207] on button "button" at bounding box center [588, 203] width 20 height 18
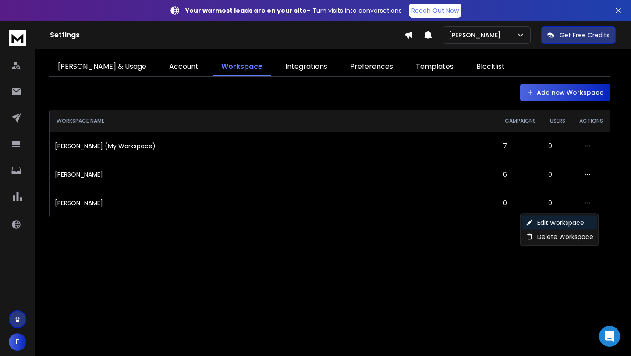
click at [583, 228] on div "Edit Workspace" at bounding box center [560, 223] width 75 height 14
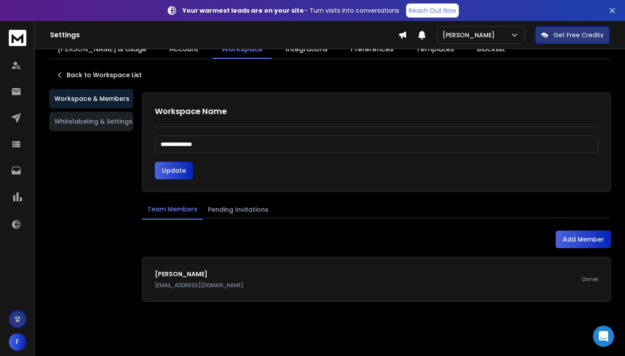
scroll to position [10, 0]
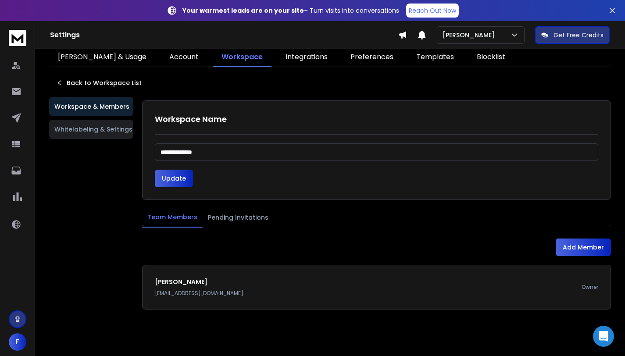
click at [100, 129] on button "Whitelabeling & Settings" at bounding box center [91, 129] width 84 height 19
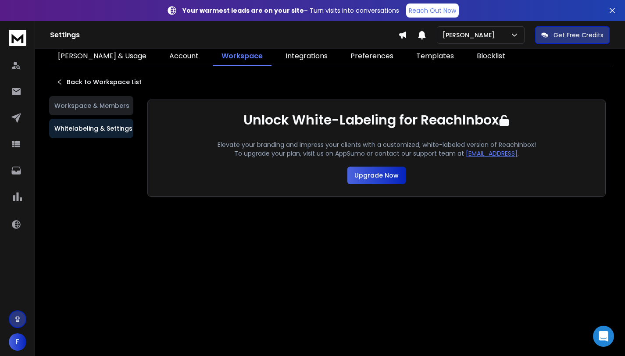
scroll to position [0, 0]
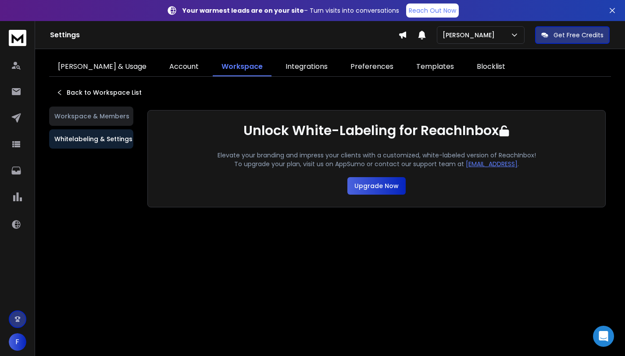
click at [85, 63] on link "[PERSON_NAME] & Usage" at bounding box center [102, 67] width 106 height 18
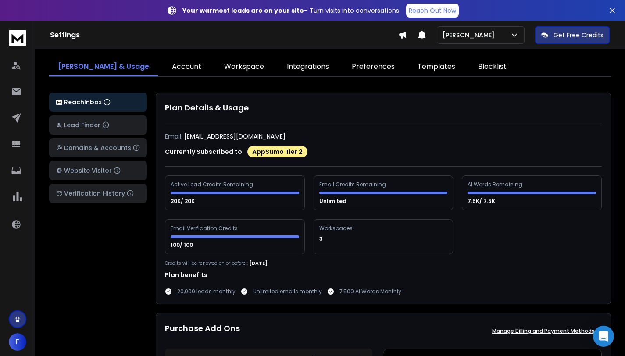
click at [267, 194] on div at bounding box center [235, 193] width 128 height 3
click at [271, 151] on div "AppSumo Tier 2" at bounding box center [277, 151] width 60 height 11
